Goal: Check status: Check status

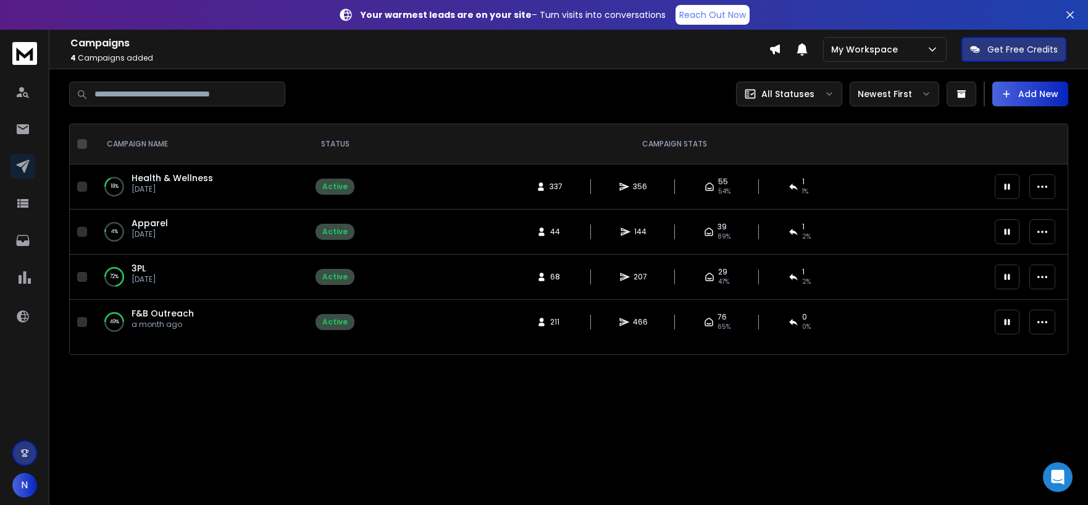
click at [149, 391] on div "Your warmest leads are on your site – Turn visits into conversations Reach Out …" at bounding box center [544, 252] width 1088 height 505
click at [197, 282] on div "72 % 3PL [DATE]" at bounding box center [199, 277] width 191 height 30
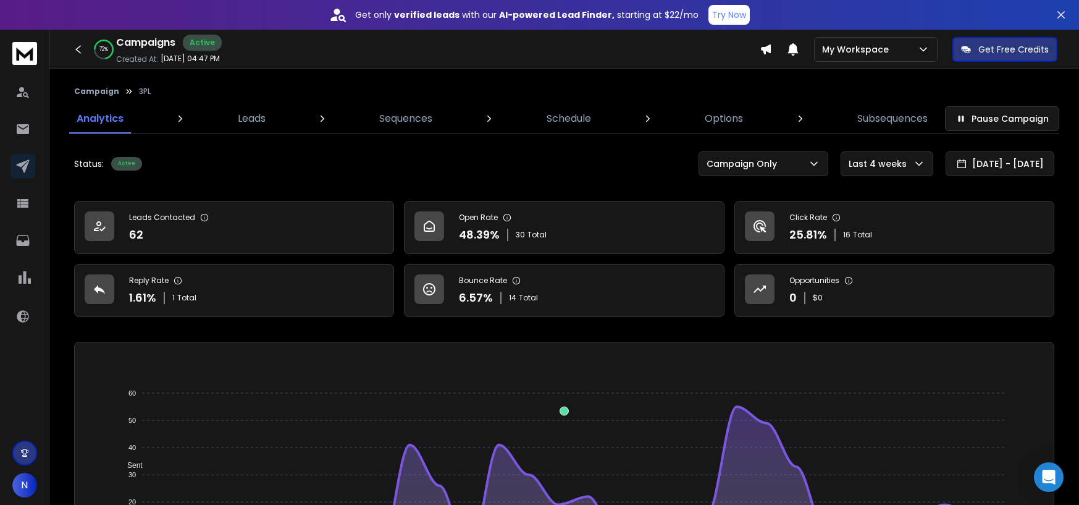
click at [101, 89] on button "Campaign" at bounding box center [96, 91] width 45 height 10
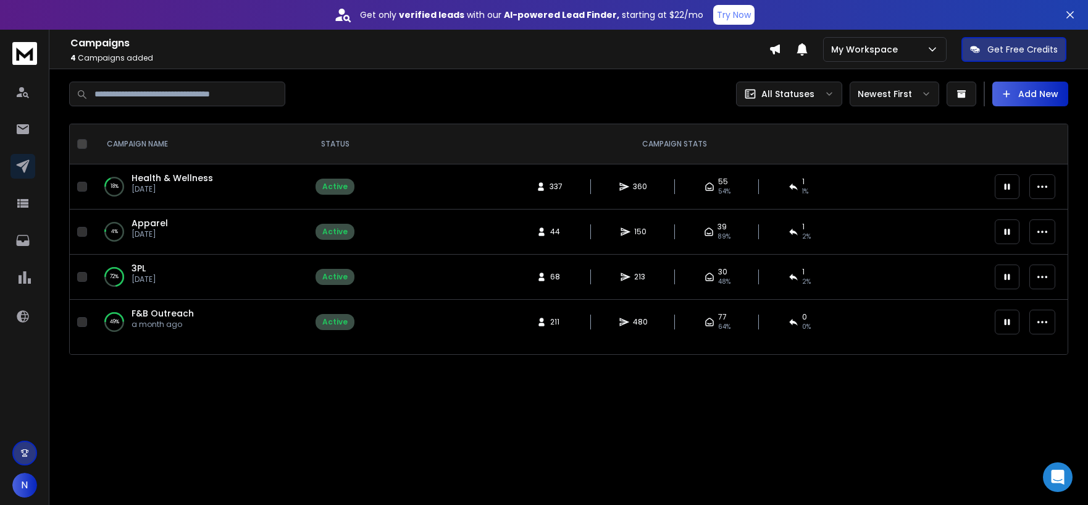
click at [226, 186] on div "18 % Health & Wellness 15 days ago" at bounding box center [199, 187] width 191 height 30
